Goal: Task Accomplishment & Management: Manage account settings

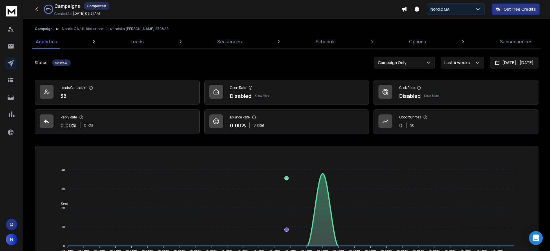
click at [453, 11] on div "Nordic QA" at bounding box center [455, 9] width 50 height 6
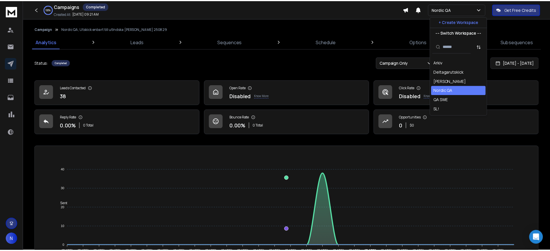
scroll to position [25, 0]
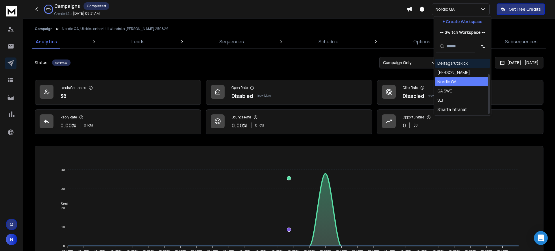
click at [454, 62] on div "Deltagarutskick" at bounding box center [452, 63] width 30 height 6
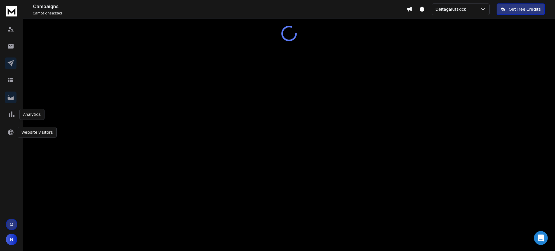
click at [14, 95] on icon at bounding box center [10, 97] width 7 height 7
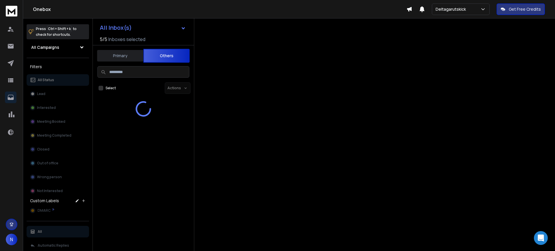
click at [171, 56] on button "Others" at bounding box center [166, 56] width 46 height 14
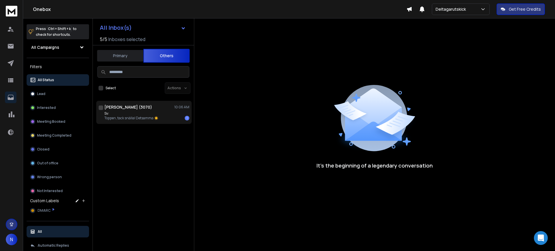
click at [126, 111] on p "Sv:" at bounding box center [131, 113] width 54 height 5
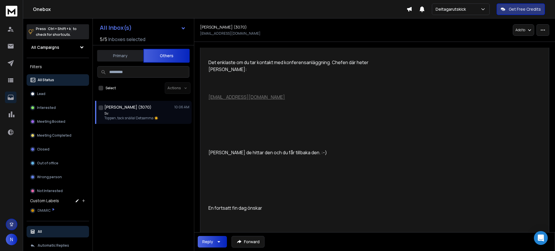
scroll to position [36, 0]
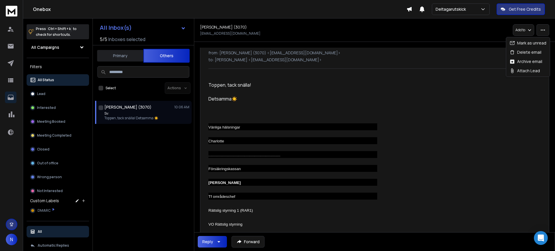
click at [543, 34] on button "button" at bounding box center [543, 30] width 13 height 12
click at [534, 49] on div "Delete email" at bounding box center [526, 52] width 32 height 6
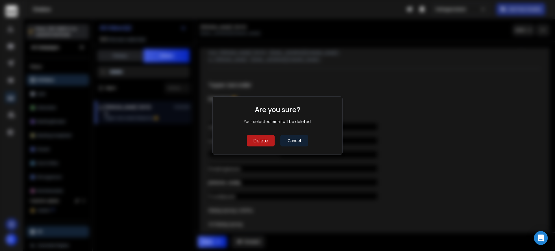
click at [261, 141] on button "Delete" at bounding box center [261, 141] width 28 height 12
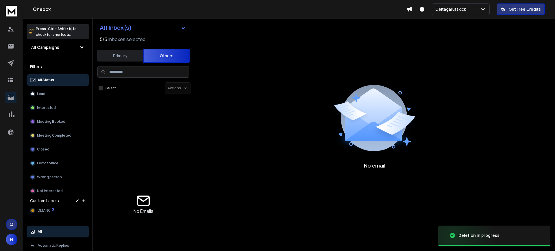
scroll to position [0, 0]
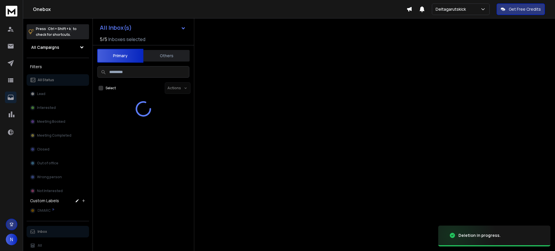
click at [121, 54] on button "Primary" at bounding box center [120, 56] width 46 height 14
